Goal: Task Accomplishment & Management: Manage account settings

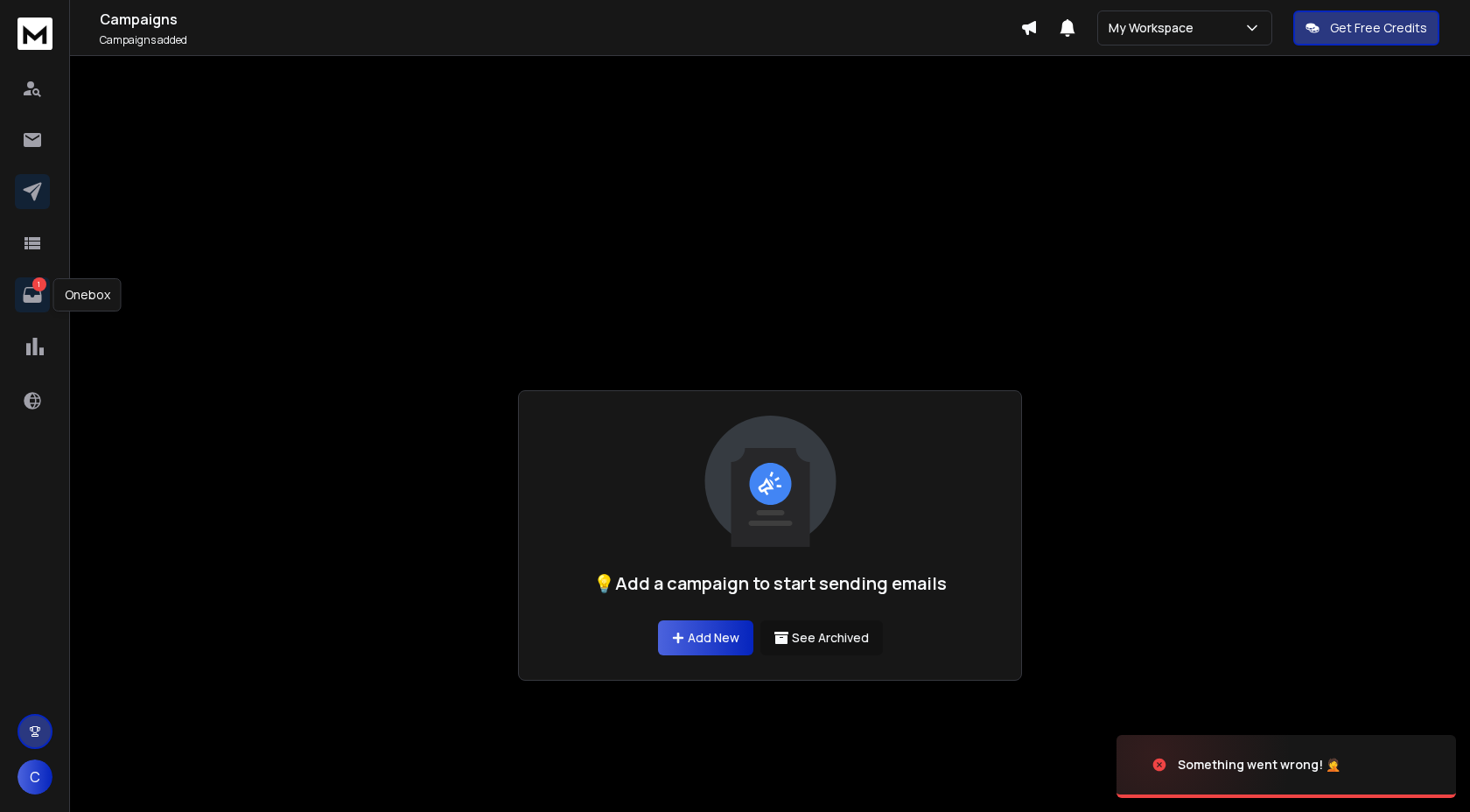
click at [29, 290] on icon at bounding box center [31, 294] width 21 height 21
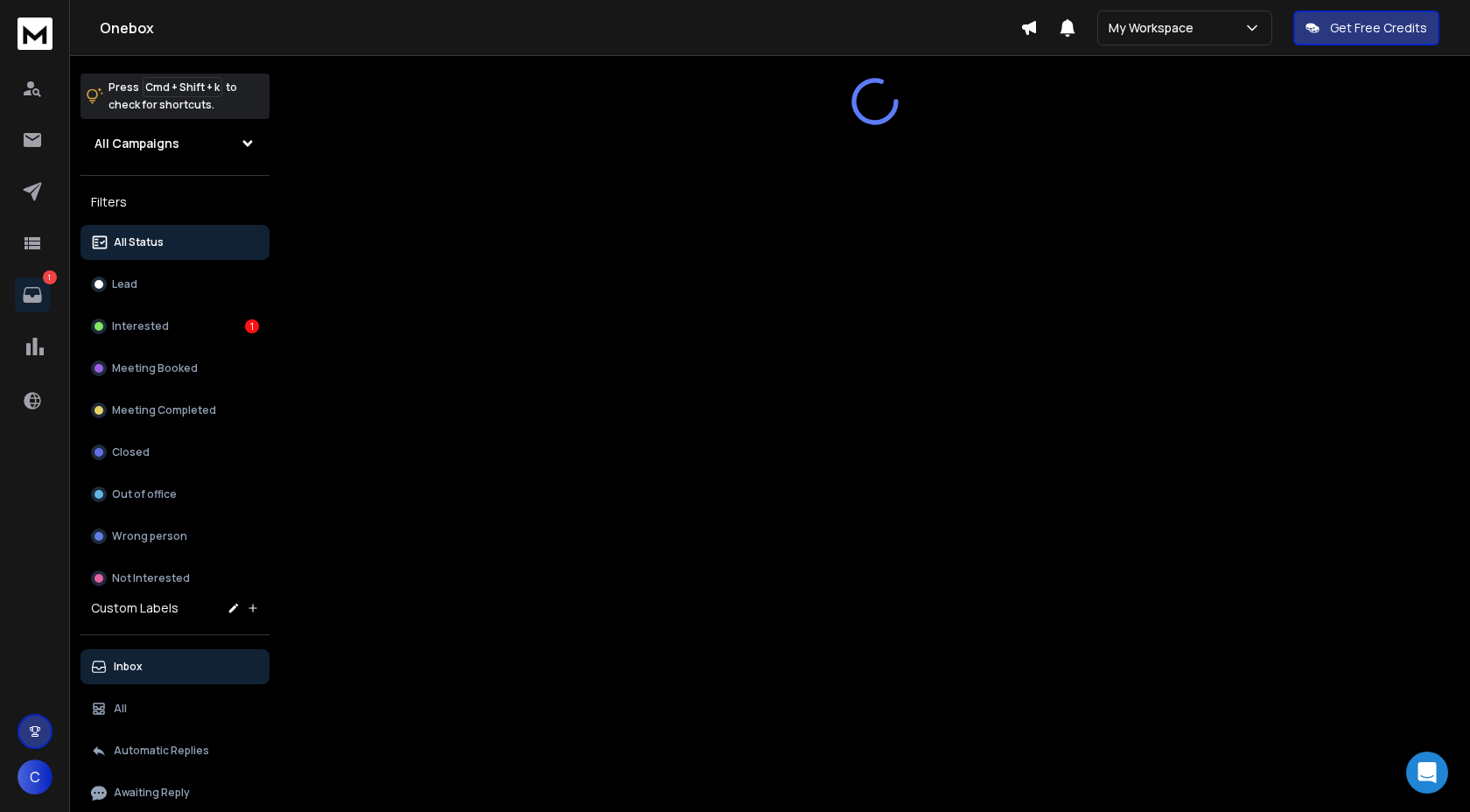
click at [1003, 204] on div "Press Cmd + Shift + k to check for shortcuts. All Campaigns All Campaigns Filte…" at bounding box center [770, 461] width 1400 height 812
click at [35, 37] on img at bounding box center [35, 33] width 35 height 32
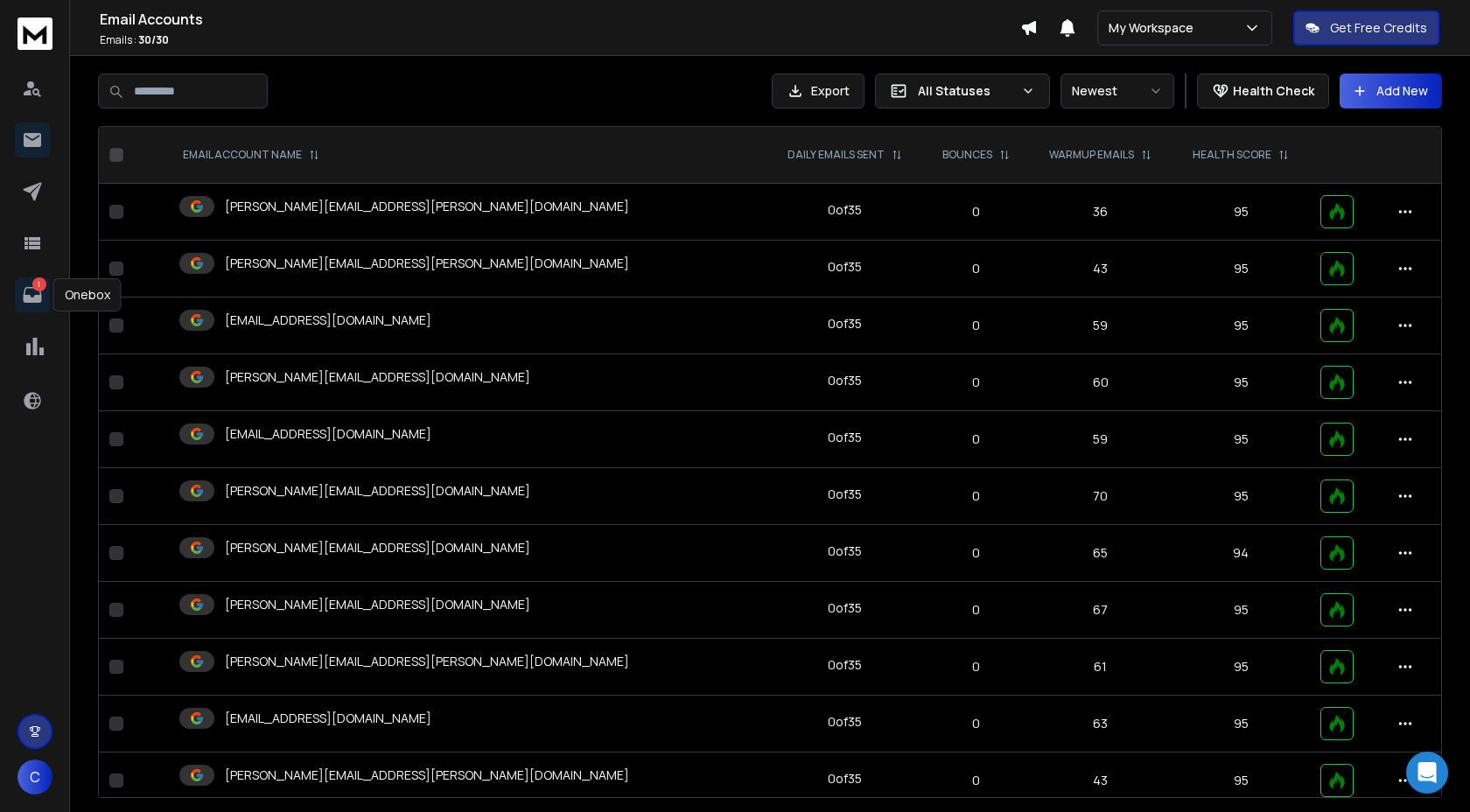
click at [33, 288] on p "1" at bounding box center [39, 284] width 14 height 14
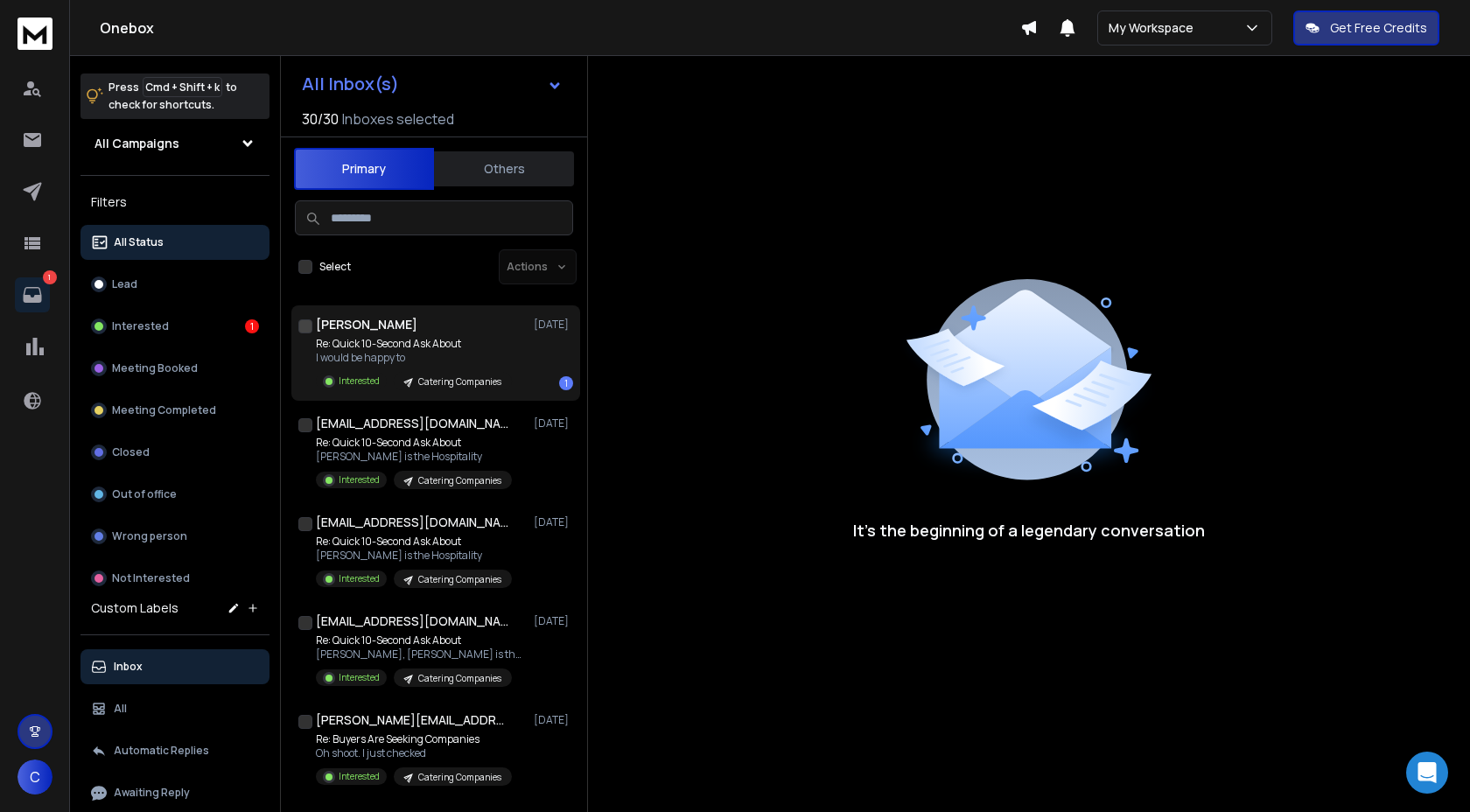
click at [412, 347] on p "Re: Quick 10-Second Ask About" at bounding box center [413, 344] width 196 height 14
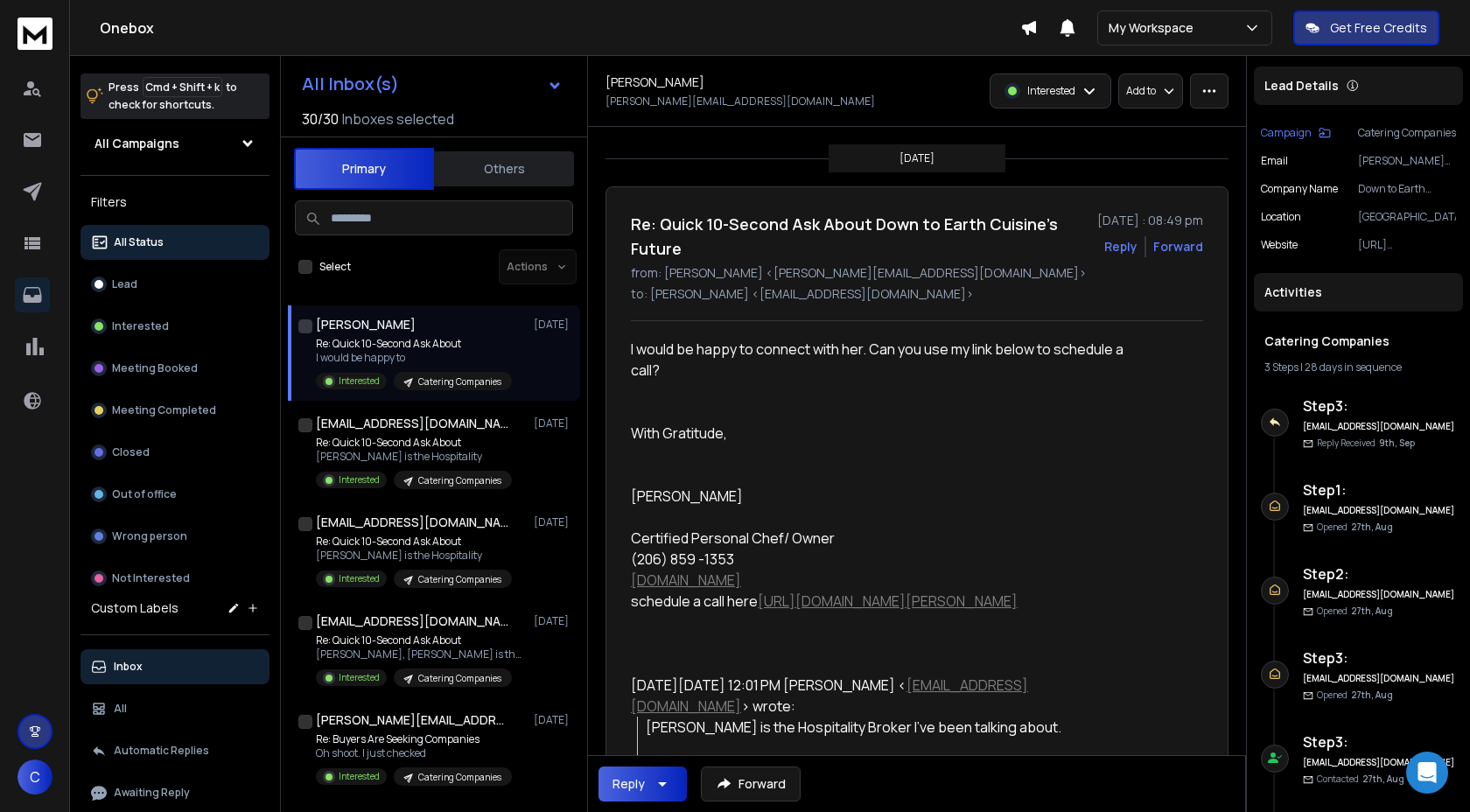
click at [1170, 249] on div "Forward" at bounding box center [1178, 246] width 50 height 18
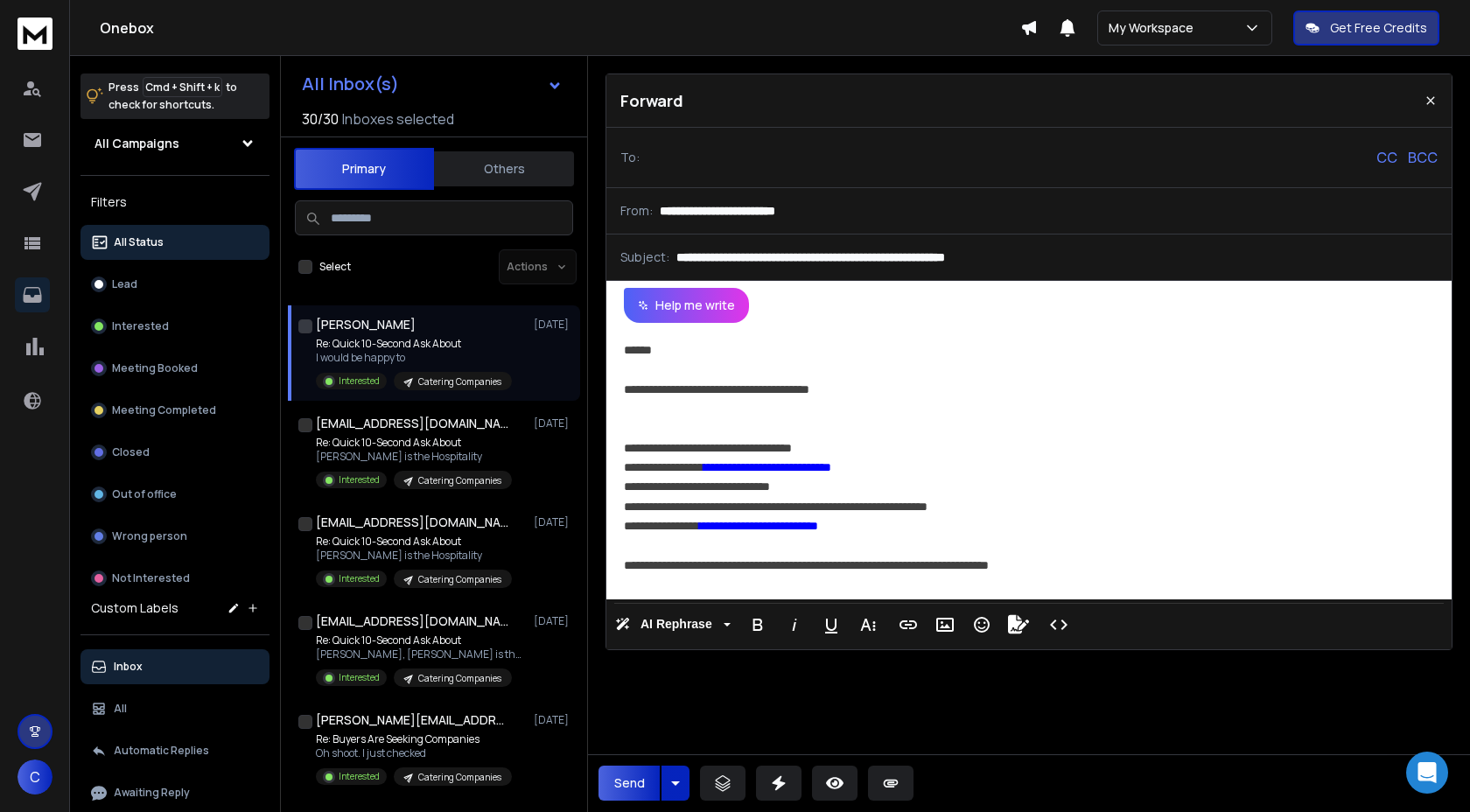
click at [700, 155] on input at bounding box center [708, 157] width 122 height 31
type input "**********"
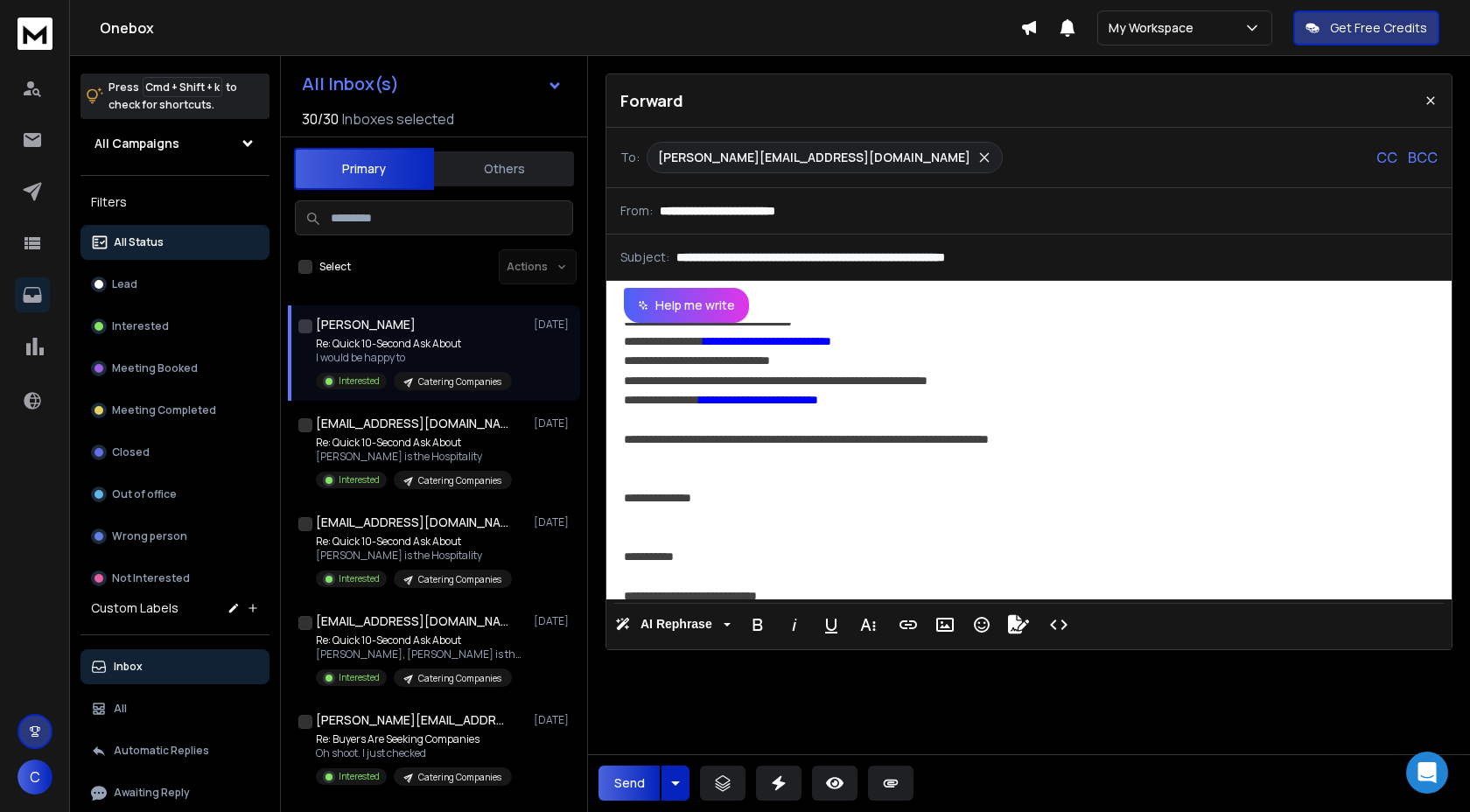
scroll to position [138, 0]
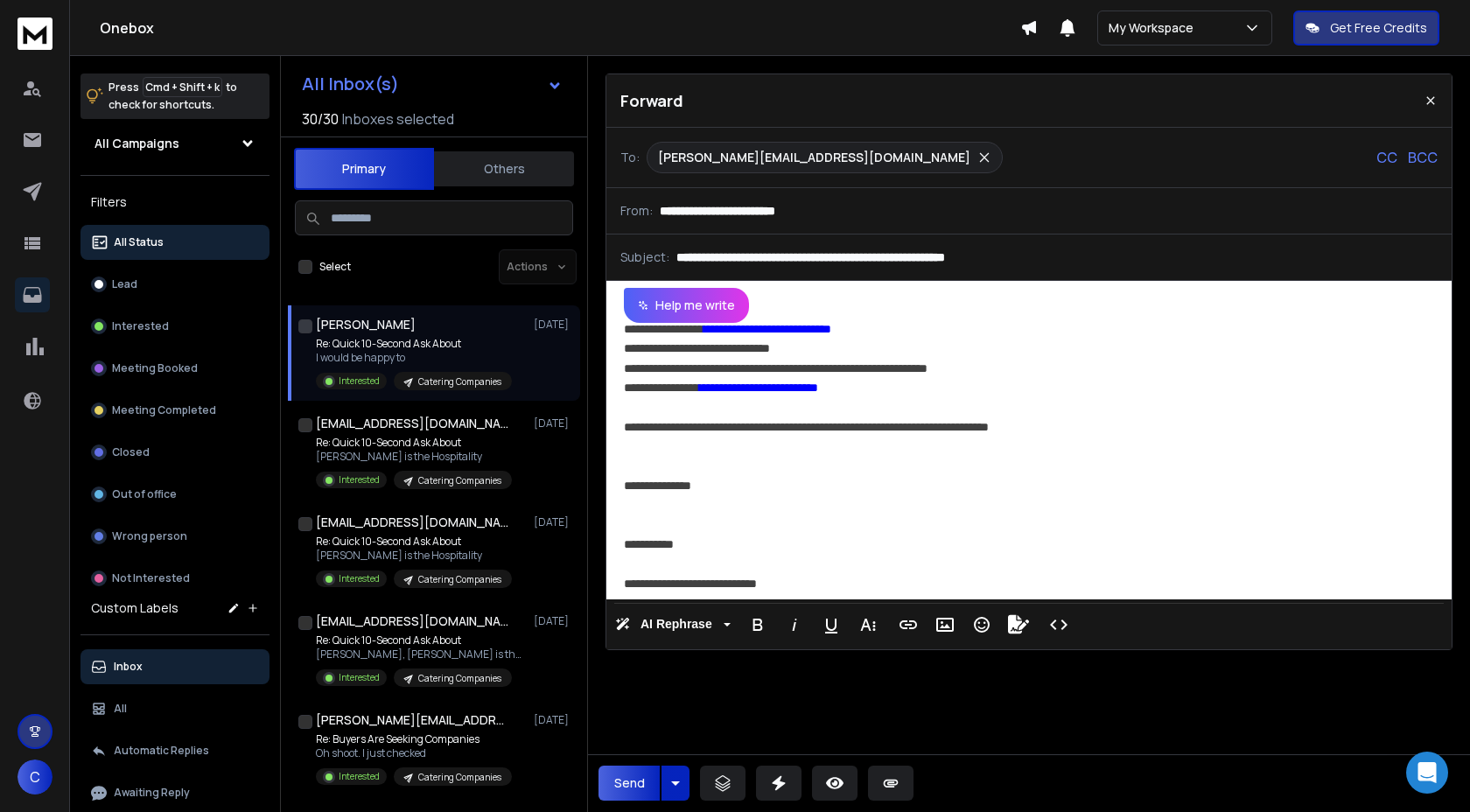
click at [626, 779] on button "Send" at bounding box center [628, 783] width 62 height 35
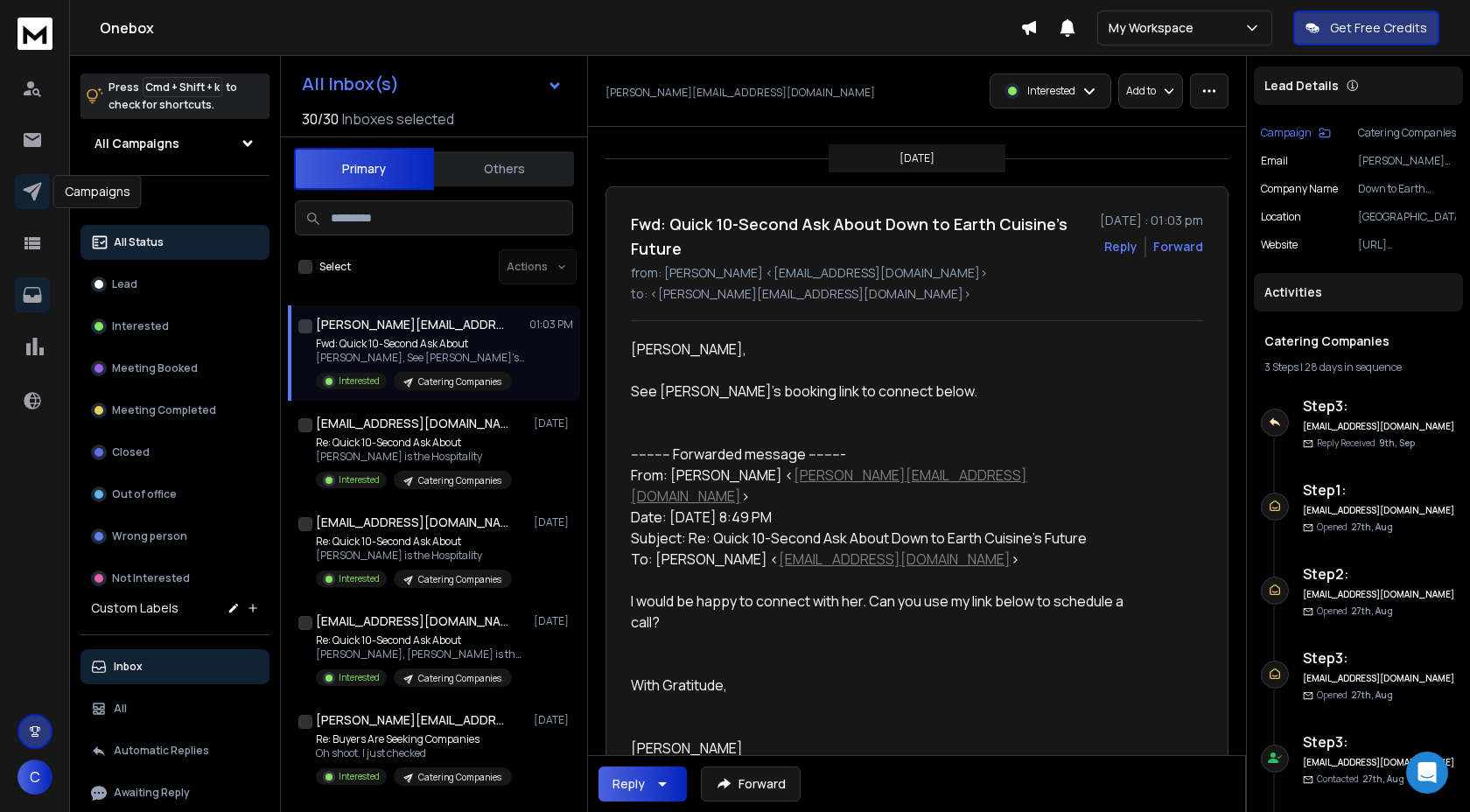
click at [35, 190] on icon at bounding box center [31, 191] width 19 height 19
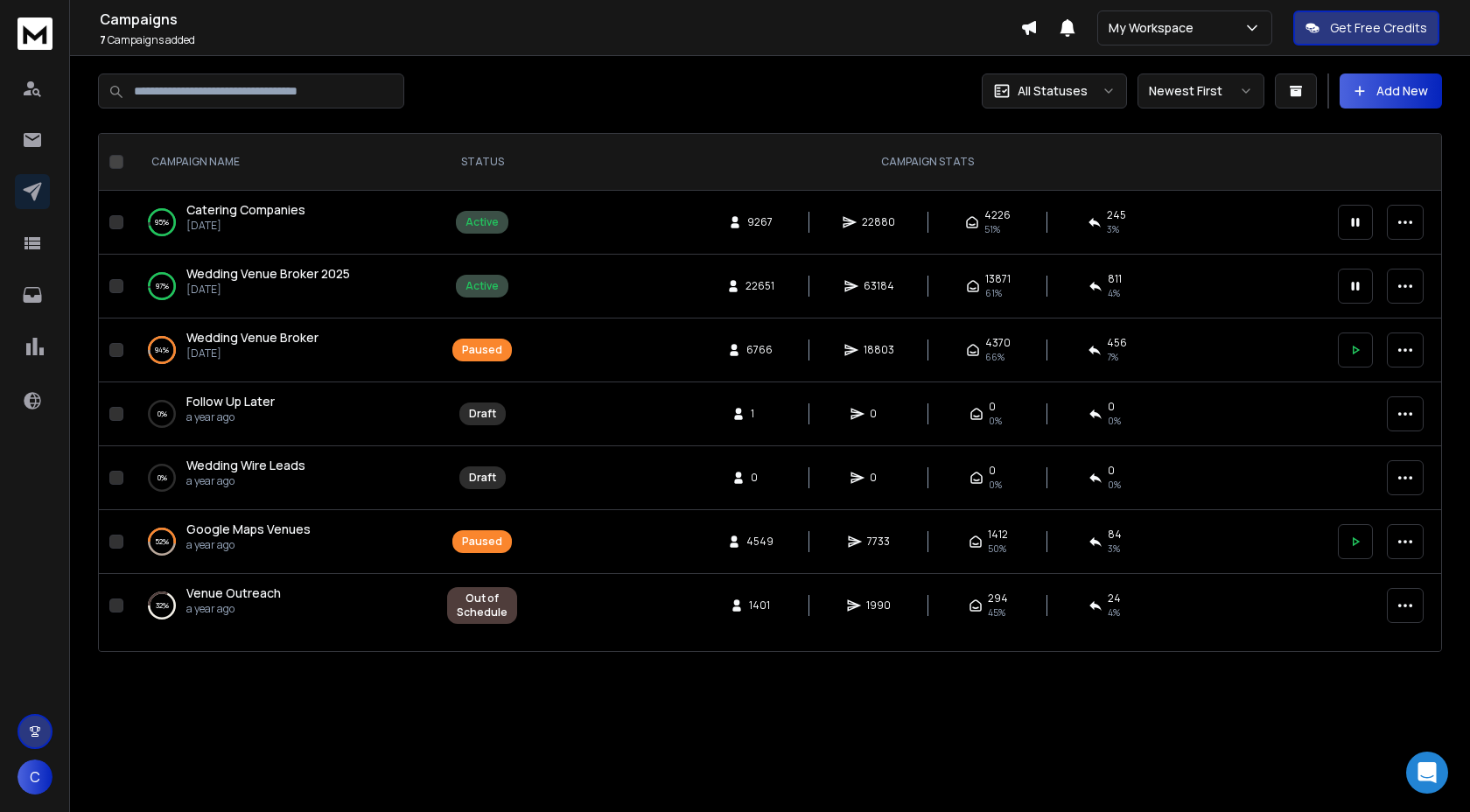
click at [1357, 225] on icon at bounding box center [1356, 222] width 16 height 16
click at [1359, 288] on icon at bounding box center [1356, 285] width 8 height 9
click at [1356, 217] on icon at bounding box center [1356, 222] width 16 height 16
click at [1362, 214] on icon at bounding box center [1356, 222] width 16 height 16
click at [1357, 227] on icon at bounding box center [1356, 222] width 16 height 16
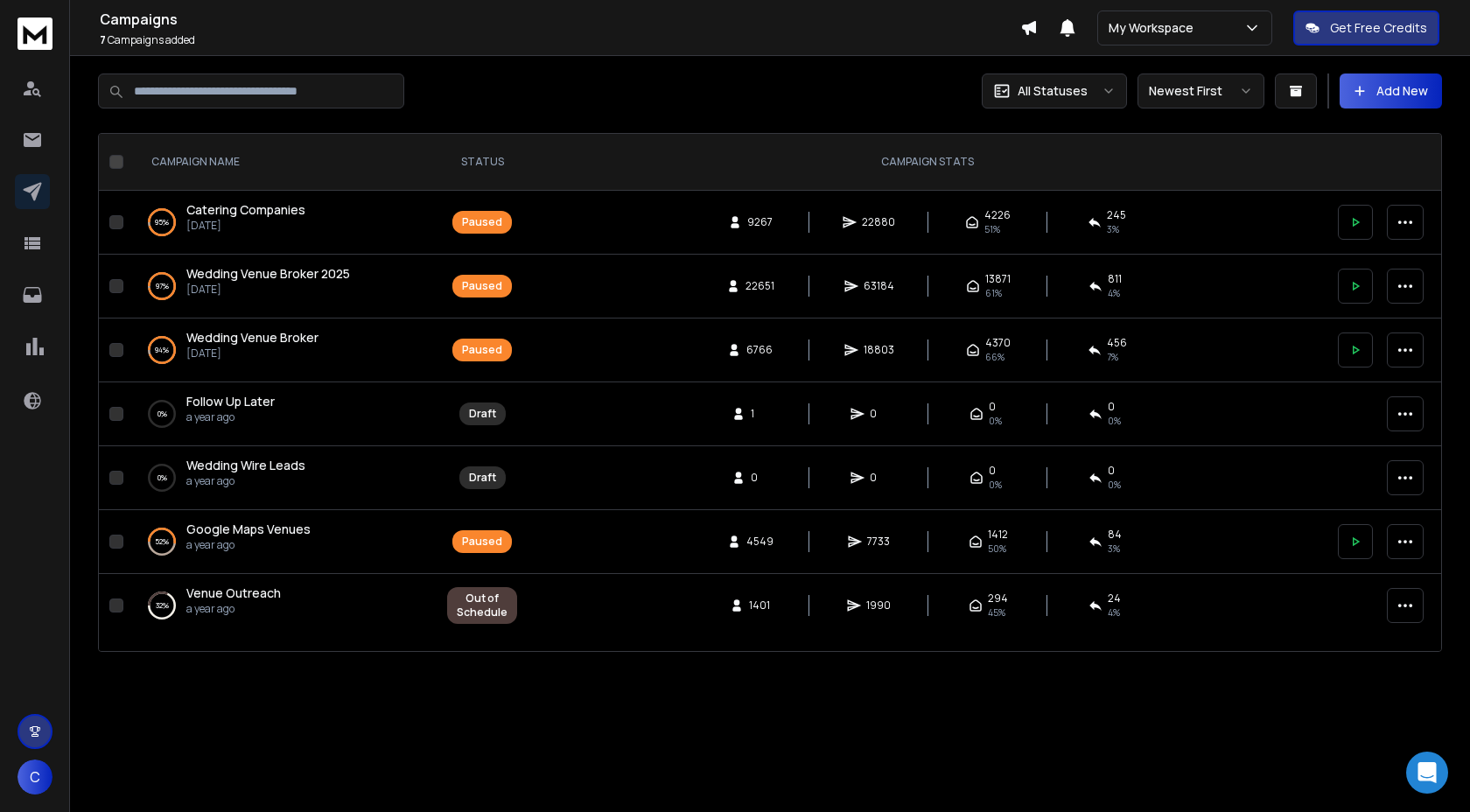
click at [1274, 222] on div "9267 22880 4226 51 % 245 3 %" at bounding box center [928, 222] width 779 height 28
click at [237, 213] on span "Catering Companies" at bounding box center [246, 209] width 119 height 17
click at [1349, 219] on icon at bounding box center [1356, 222] width 16 height 16
click at [1355, 225] on icon at bounding box center [1356, 222] width 16 height 16
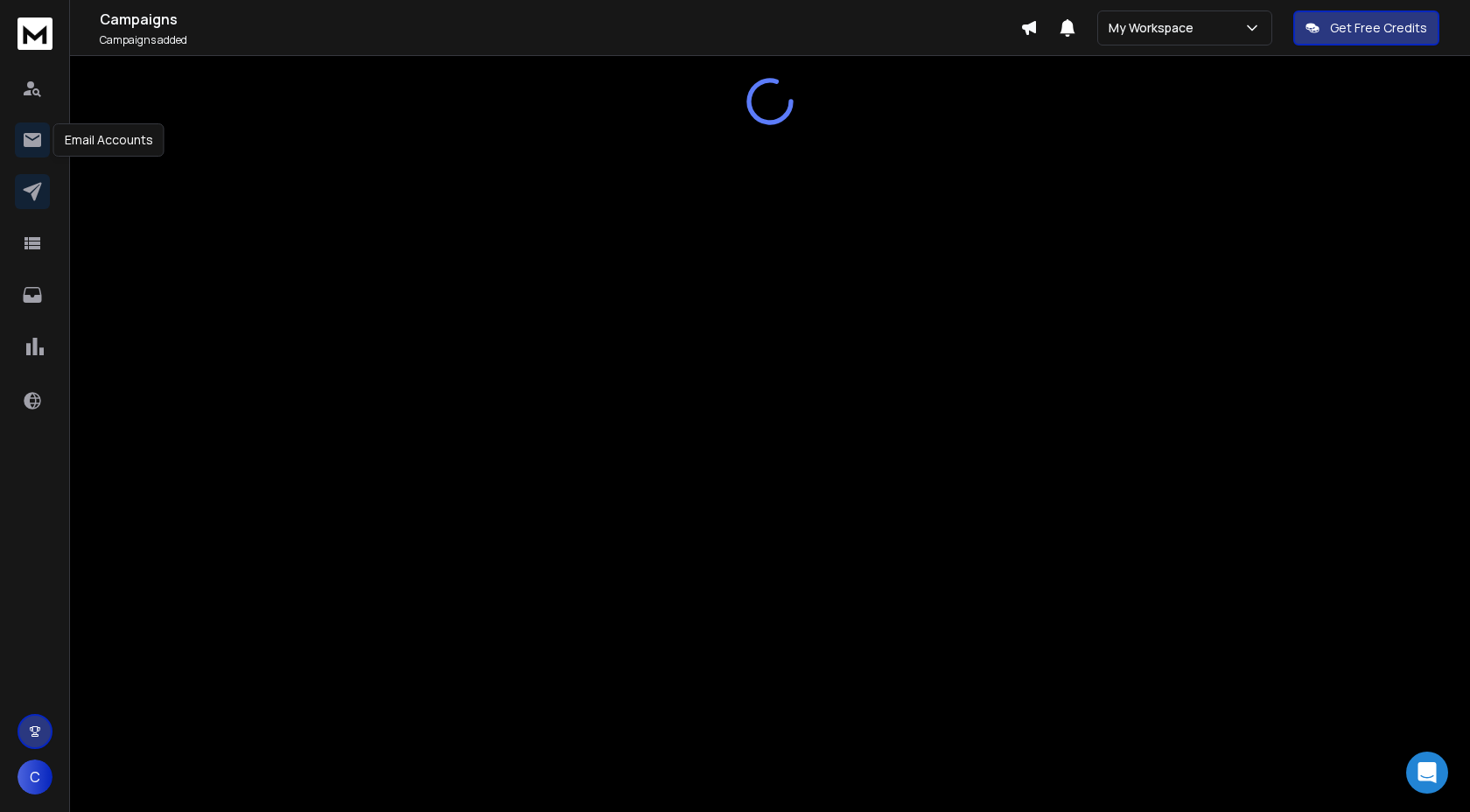
click at [35, 144] on icon at bounding box center [32, 140] width 18 height 14
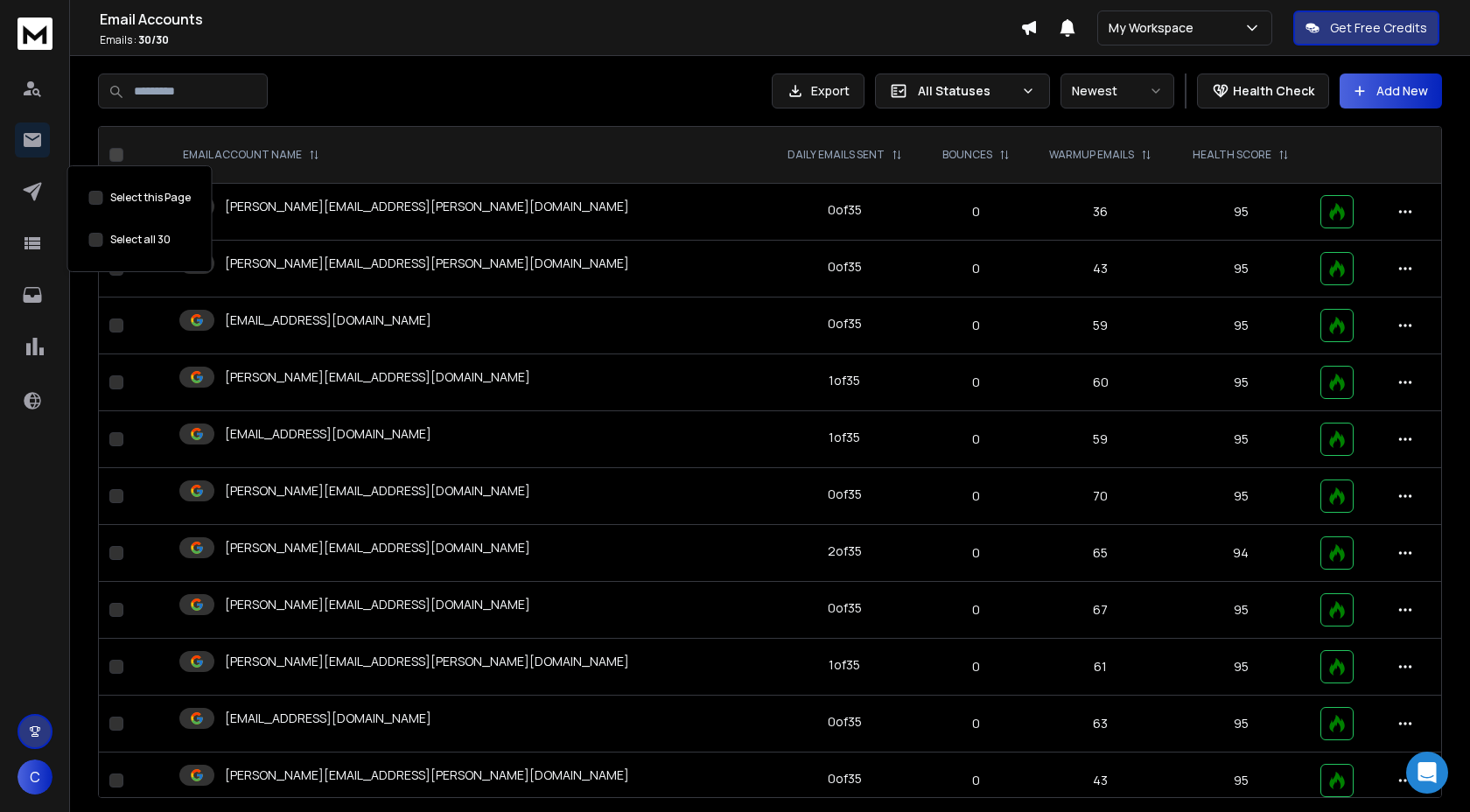
click at [117, 155] on button "Select this Page" at bounding box center [116, 154] width 14 height 14
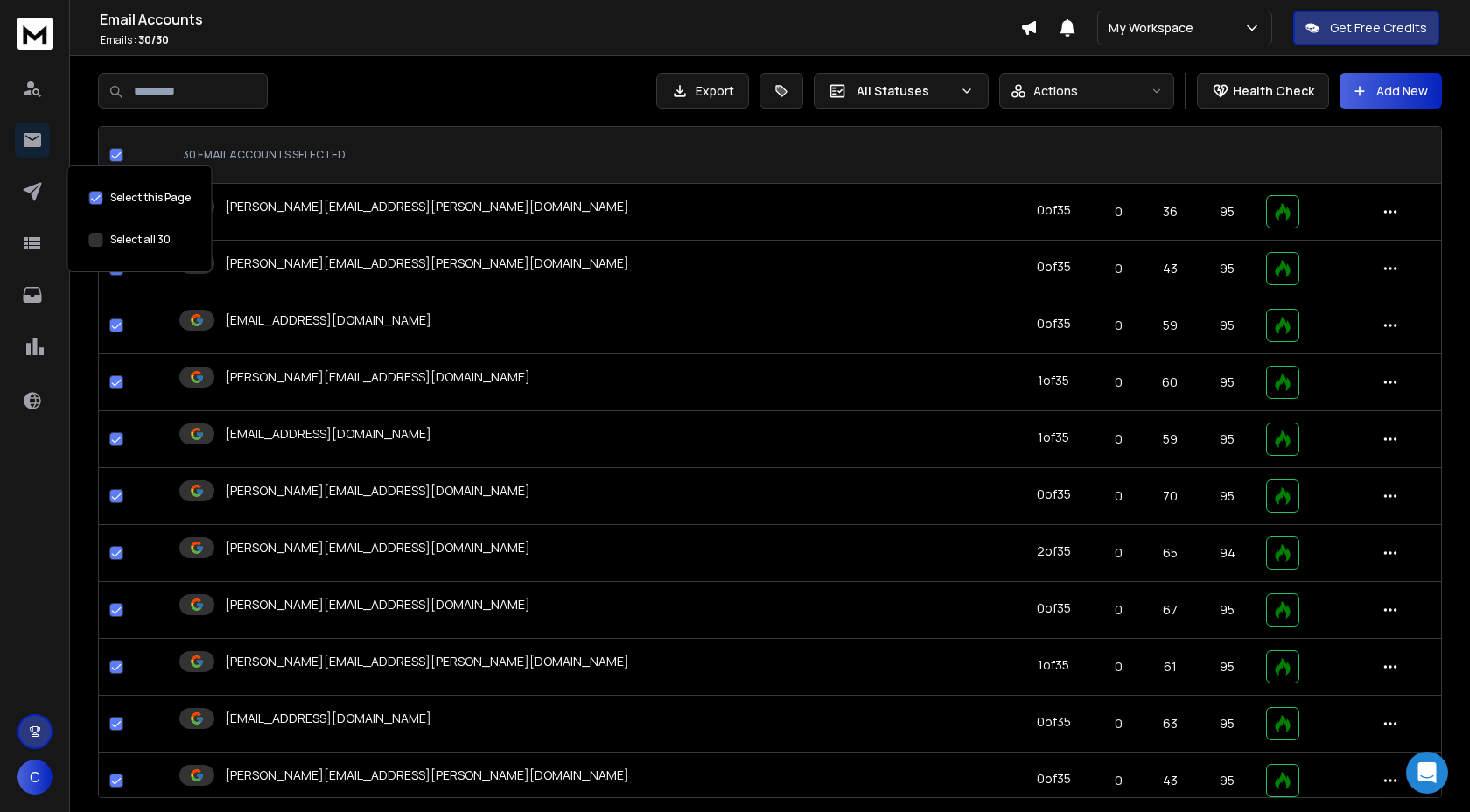
click at [96, 239] on button "Select this Page" at bounding box center [96, 239] width 14 height 14
click at [94, 198] on button "Select this Page" at bounding box center [96, 197] width 14 height 14
click at [96, 243] on button "Select this Page" at bounding box center [96, 239] width 14 height 14
click at [1155, 96] on icon "button" at bounding box center [1156, 91] width 13 height 14
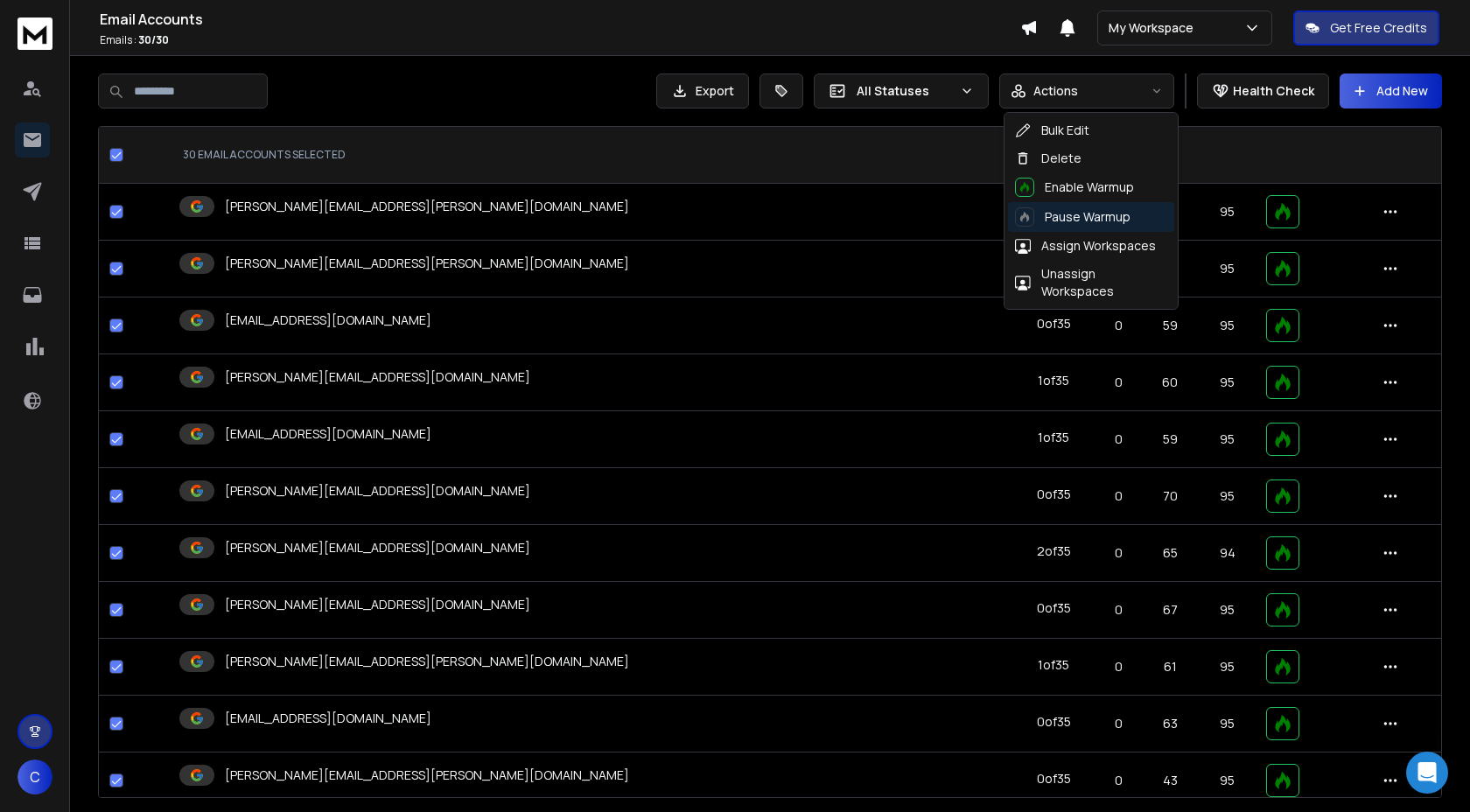
click at [1103, 215] on div "Pause Warmup" at bounding box center [1072, 217] width 115 height 20
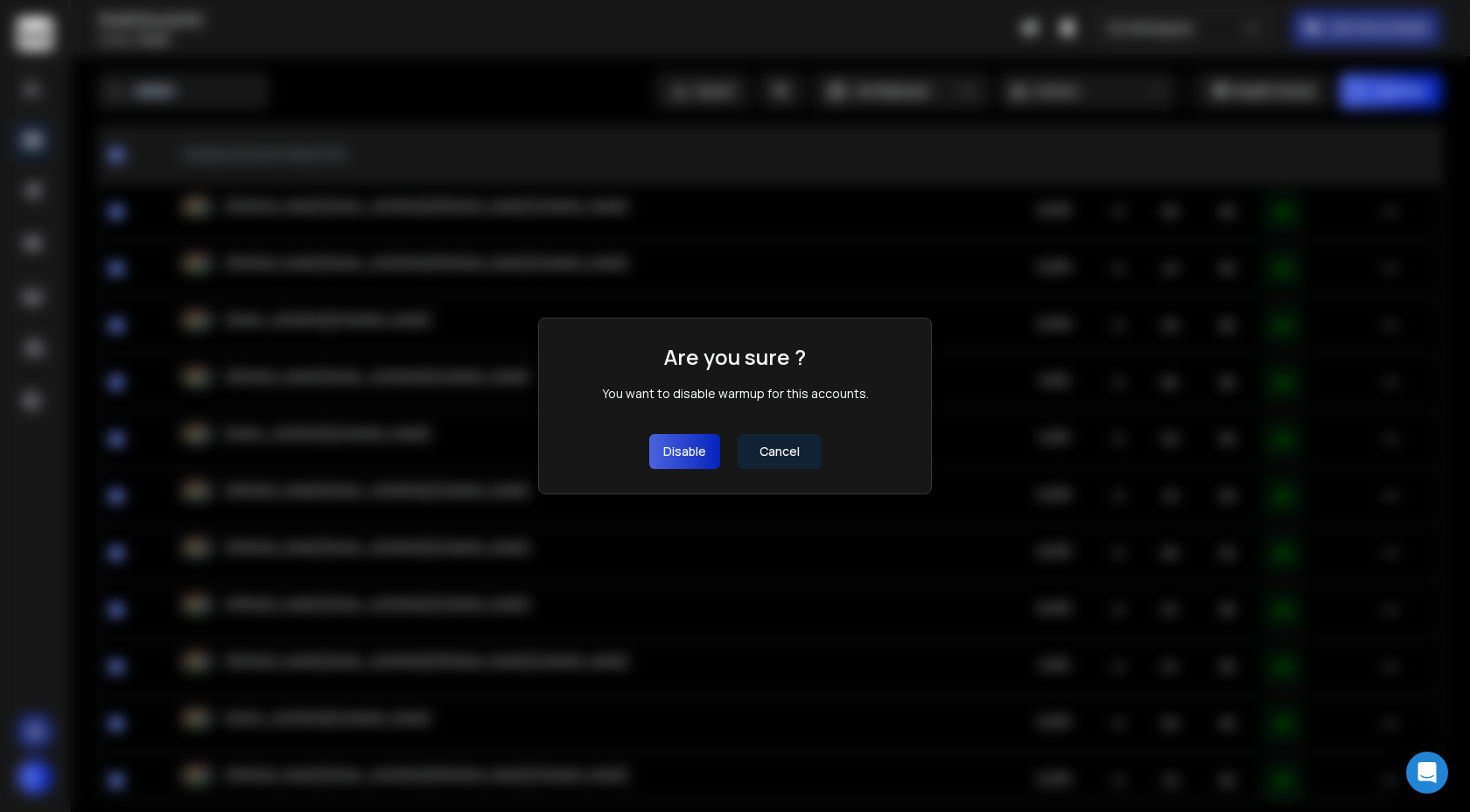
click at [689, 448] on button "Disable" at bounding box center [684, 451] width 71 height 35
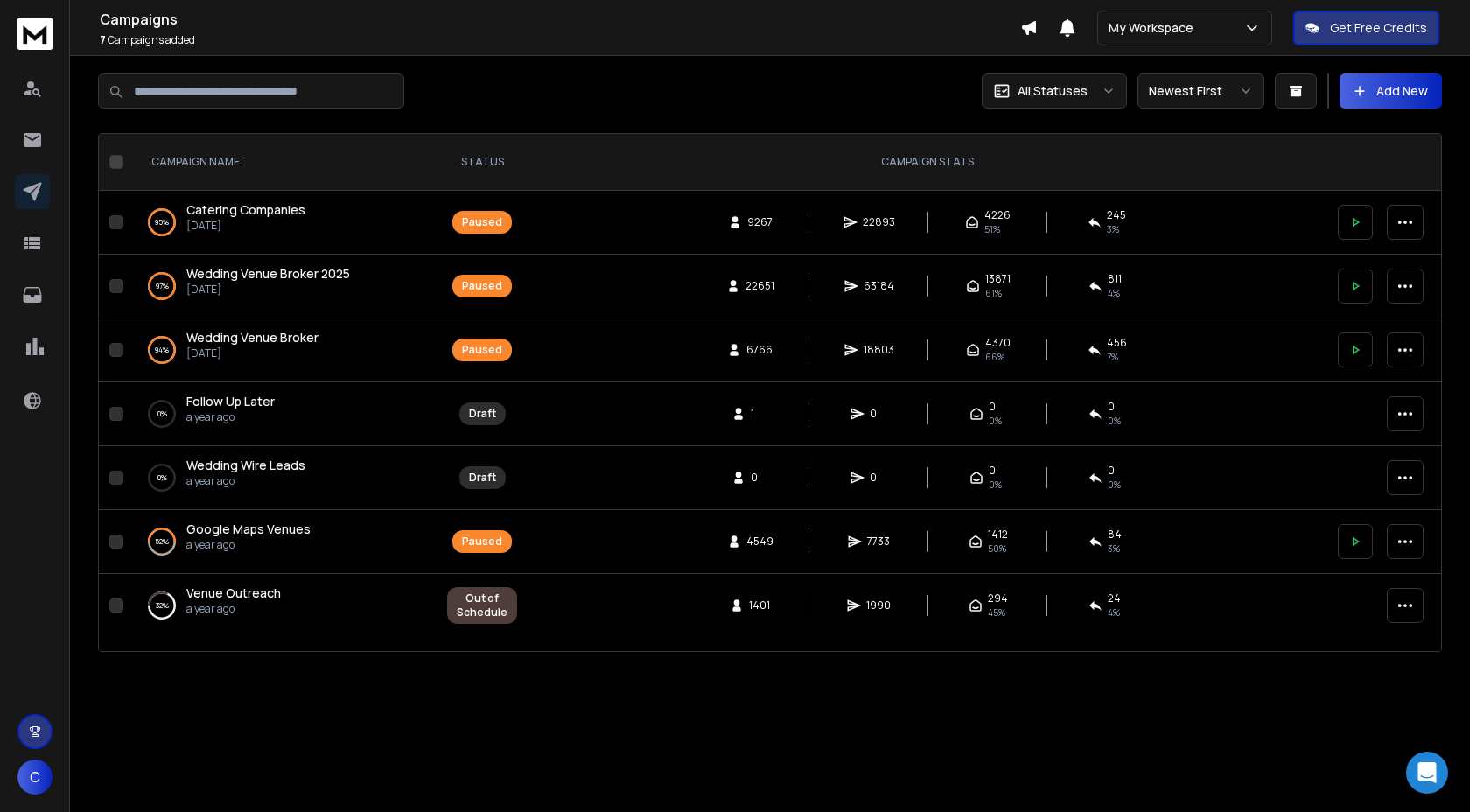
click at [1407, 226] on icon "button" at bounding box center [1405, 222] width 18 height 18
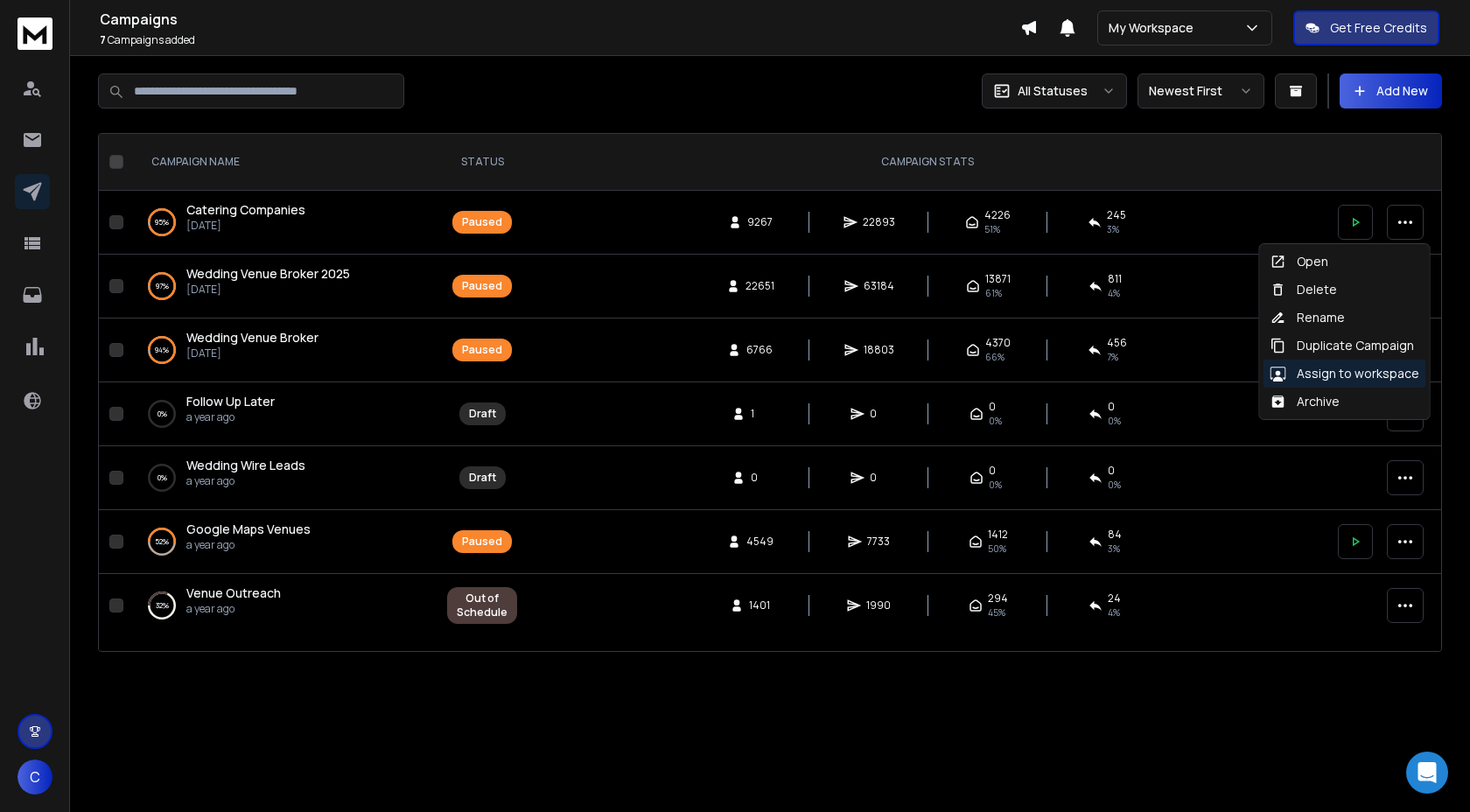
click at [270, 204] on span "Catering Companies" at bounding box center [246, 209] width 119 height 17
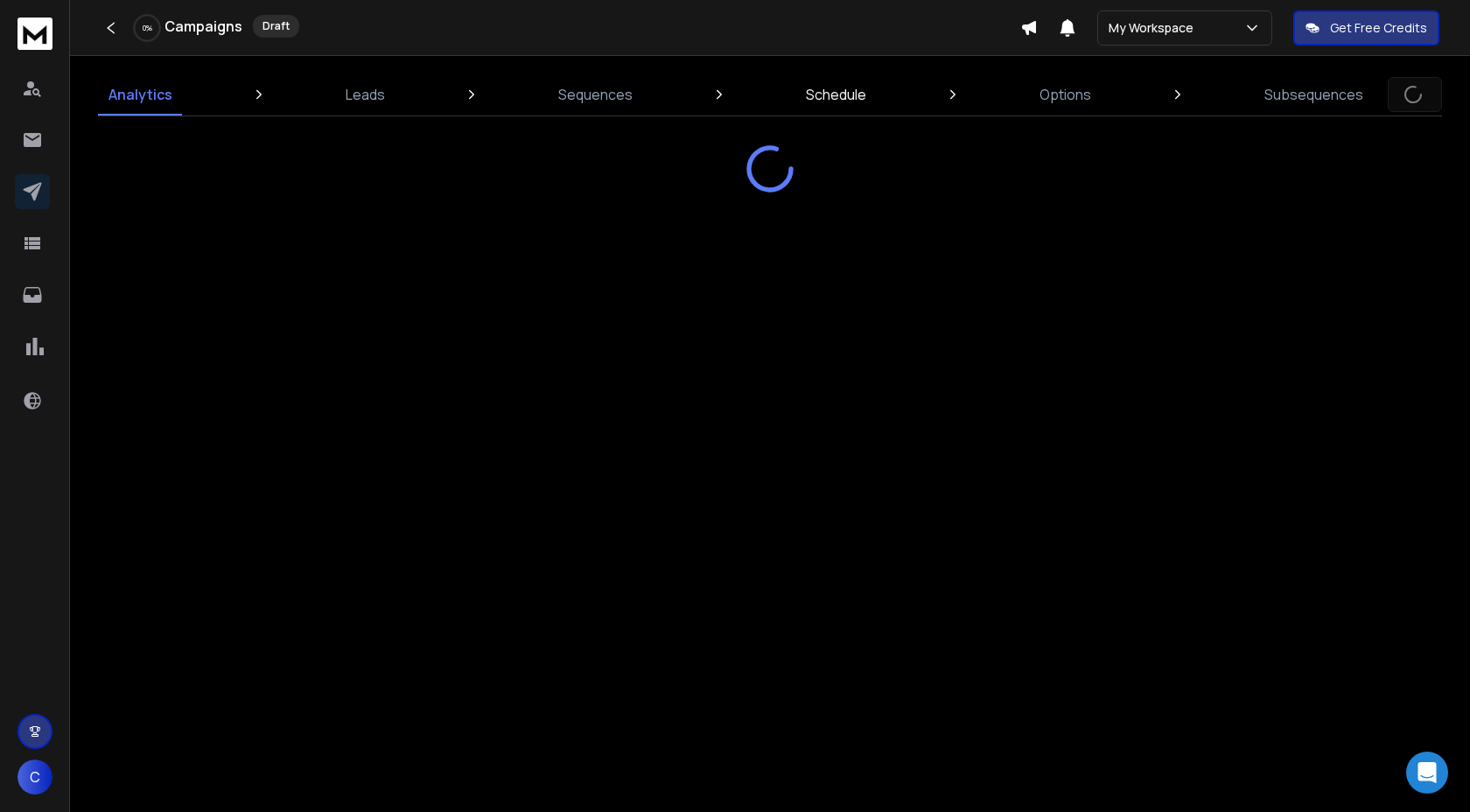
click at [839, 97] on p "Schedule" at bounding box center [836, 94] width 61 height 21
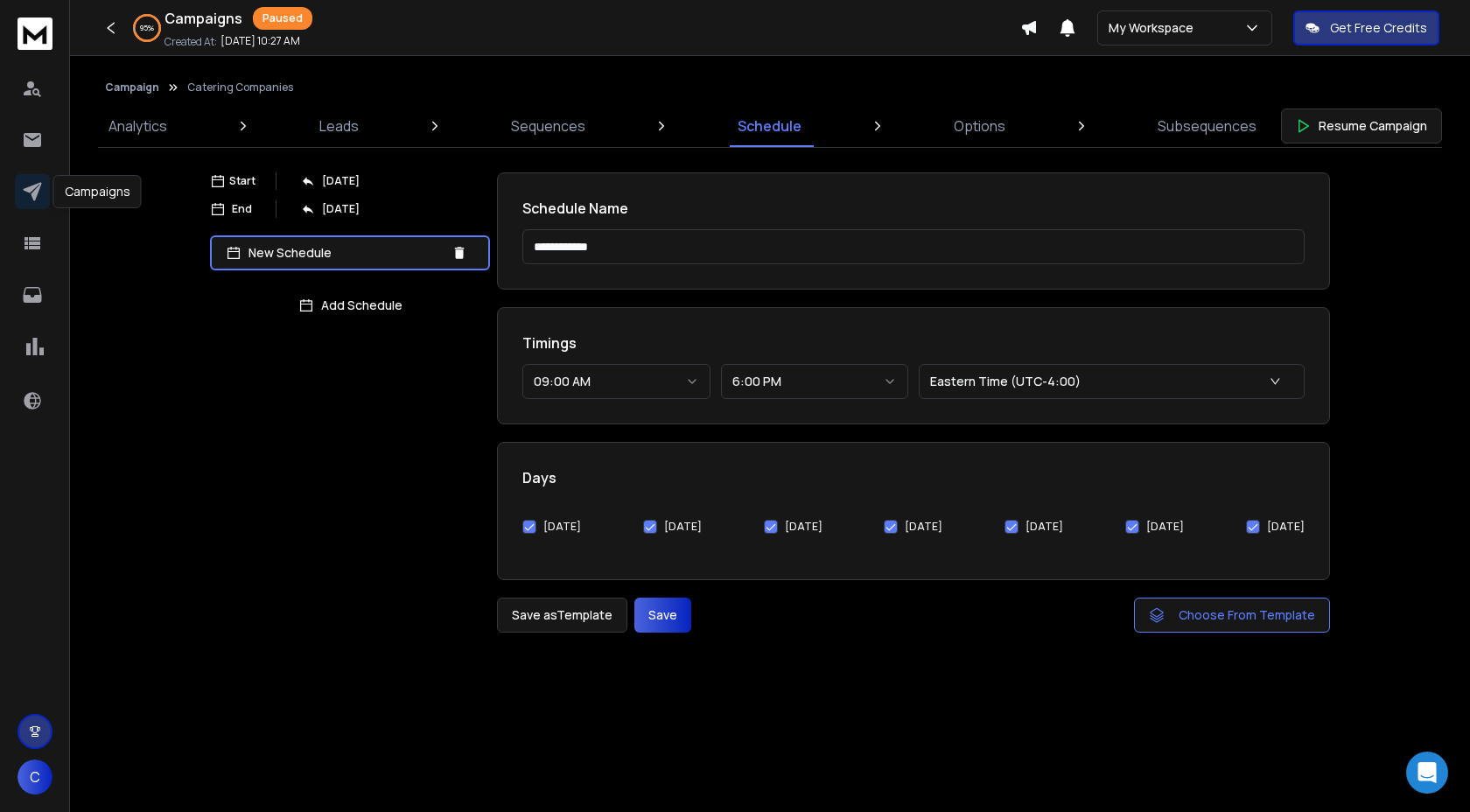
click at [33, 192] on icon at bounding box center [31, 191] width 19 height 19
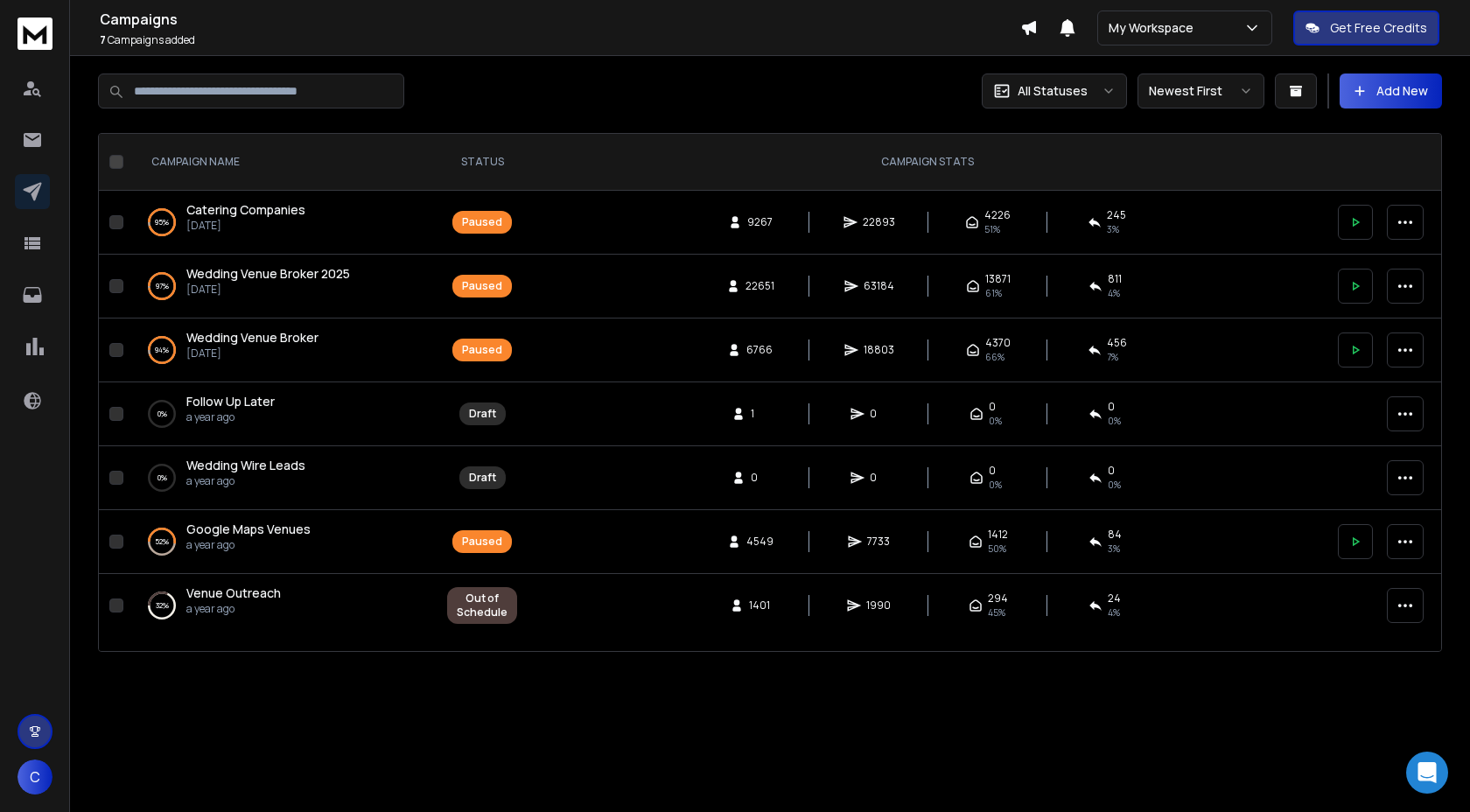
click at [243, 338] on span "Wedding Venue Broker" at bounding box center [252, 337] width 132 height 17
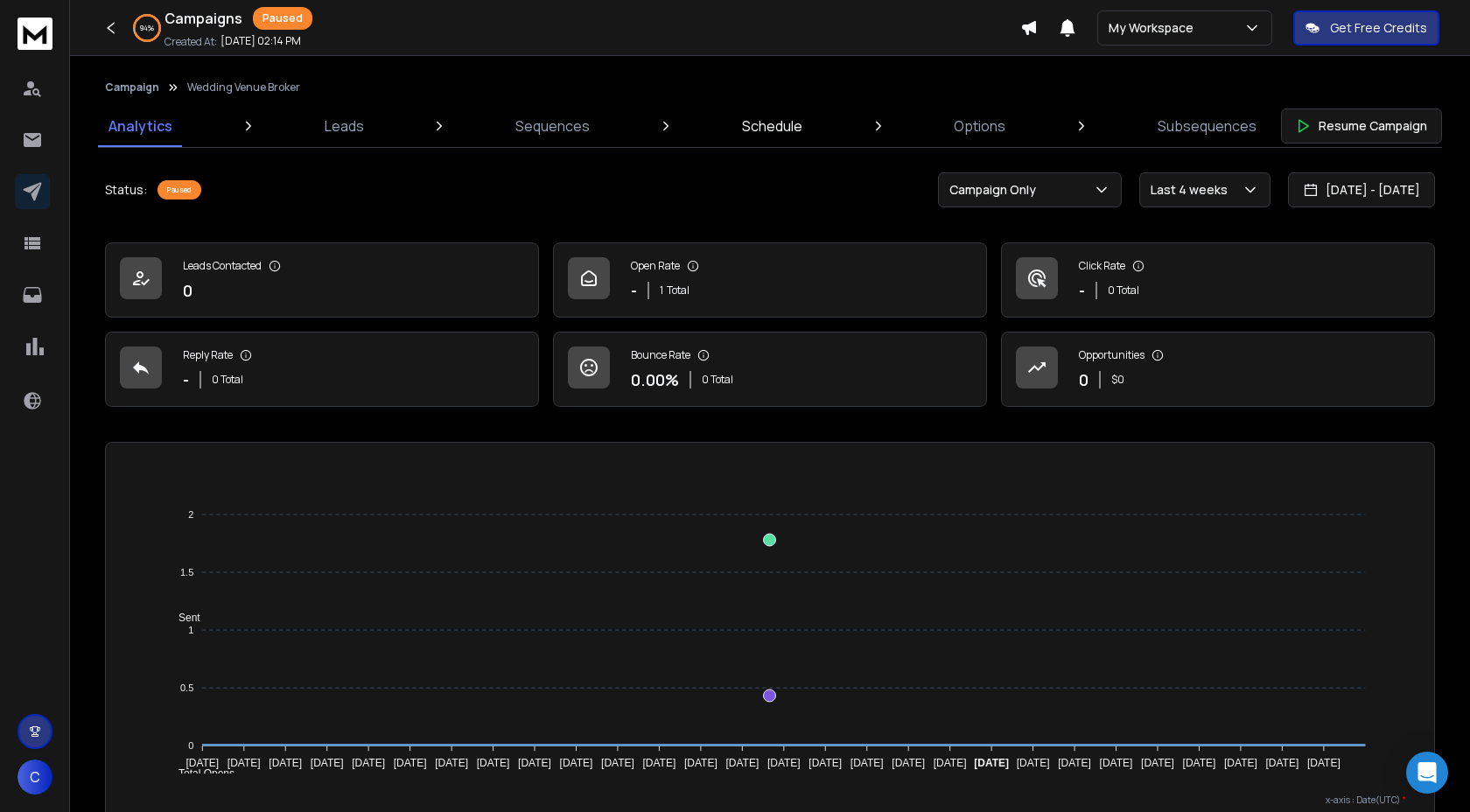
click at [789, 124] on p "Schedule" at bounding box center [772, 125] width 61 height 21
